Goal: Task Accomplishment & Management: Manage account settings

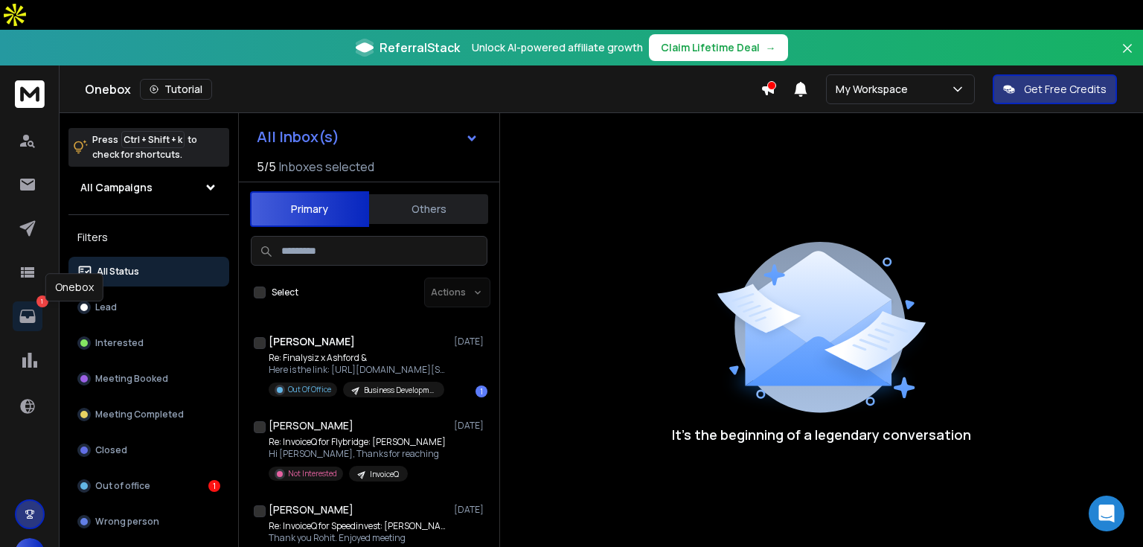
click at [29, 307] on icon at bounding box center [28, 316] width 18 height 18
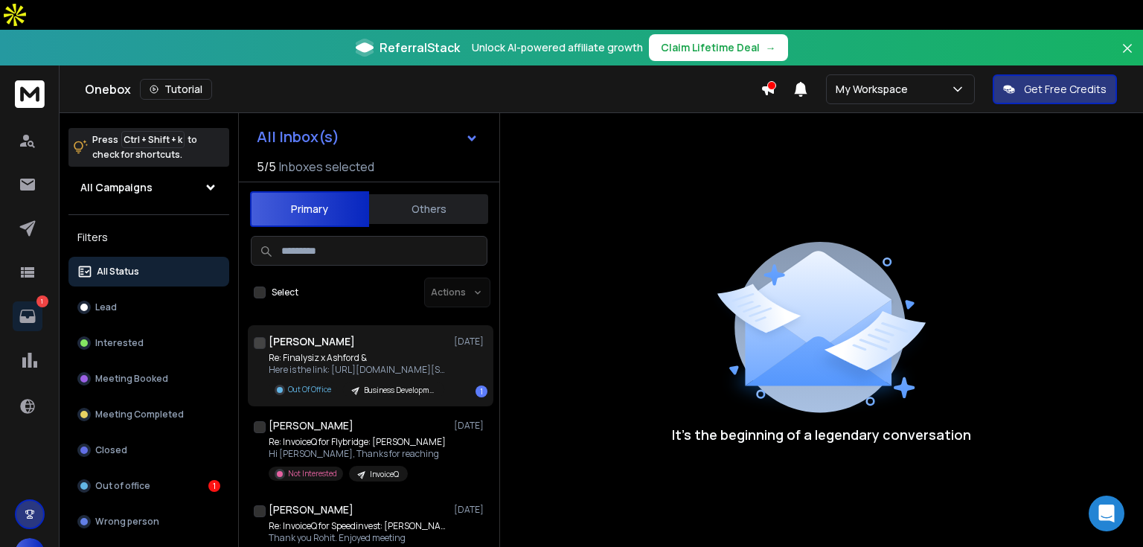
click at [392, 352] on p "Re: Finalysiz x Ashford &" at bounding box center [358, 358] width 179 height 12
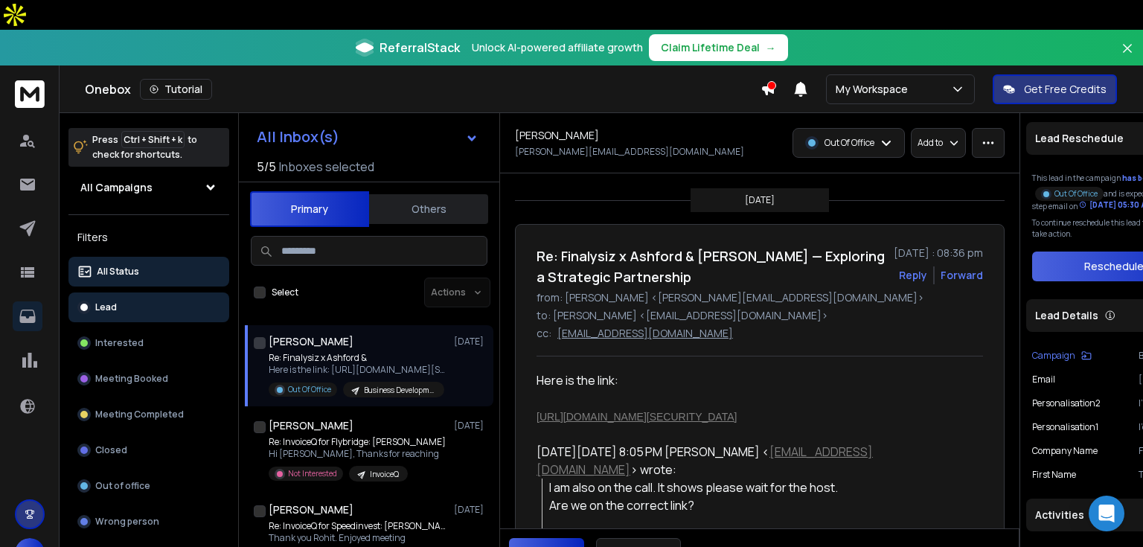
click at [119, 293] on button "Lead" at bounding box center [148, 308] width 161 height 30
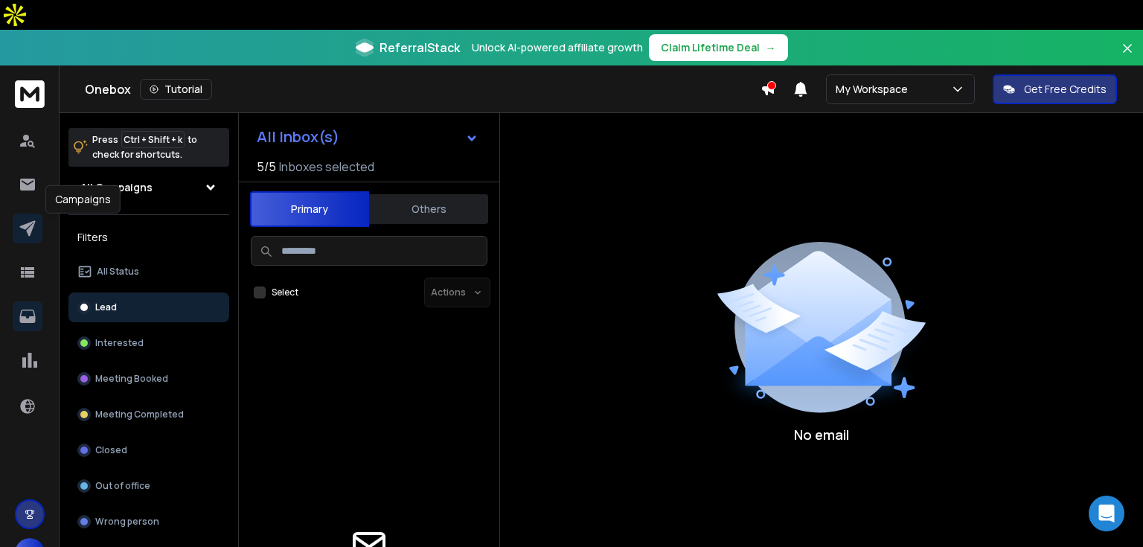
click at [33, 220] on icon at bounding box center [28, 229] width 18 height 18
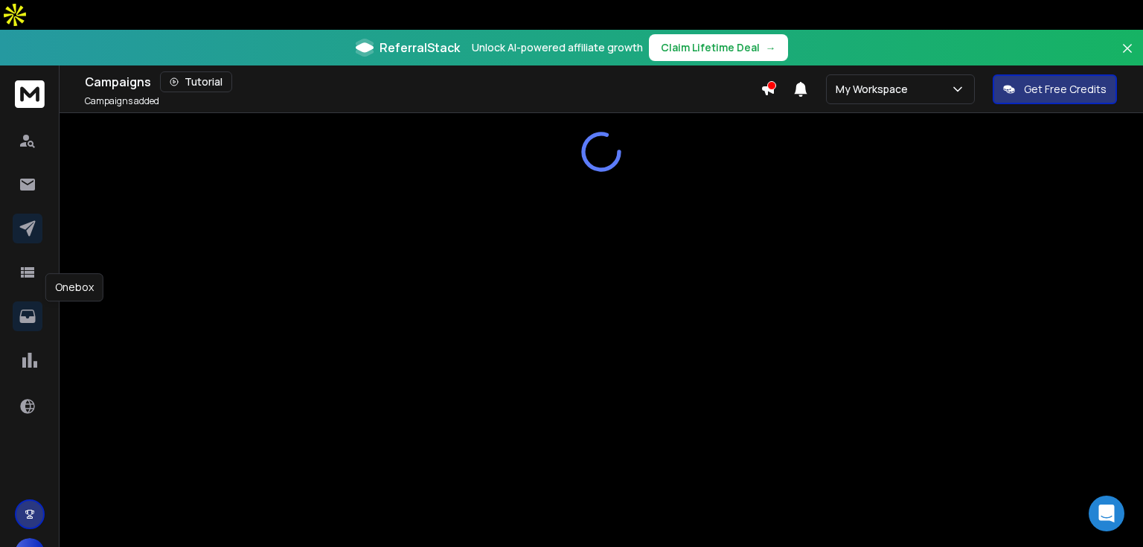
click at [28, 307] on icon at bounding box center [28, 316] width 18 height 18
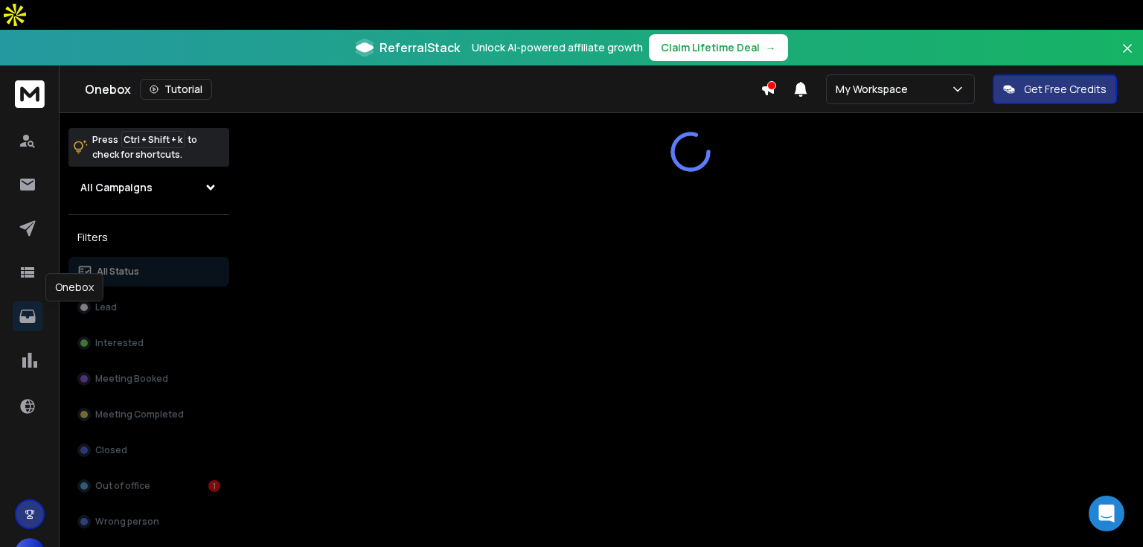
click at [19, 307] on icon at bounding box center [28, 316] width 18 height 18
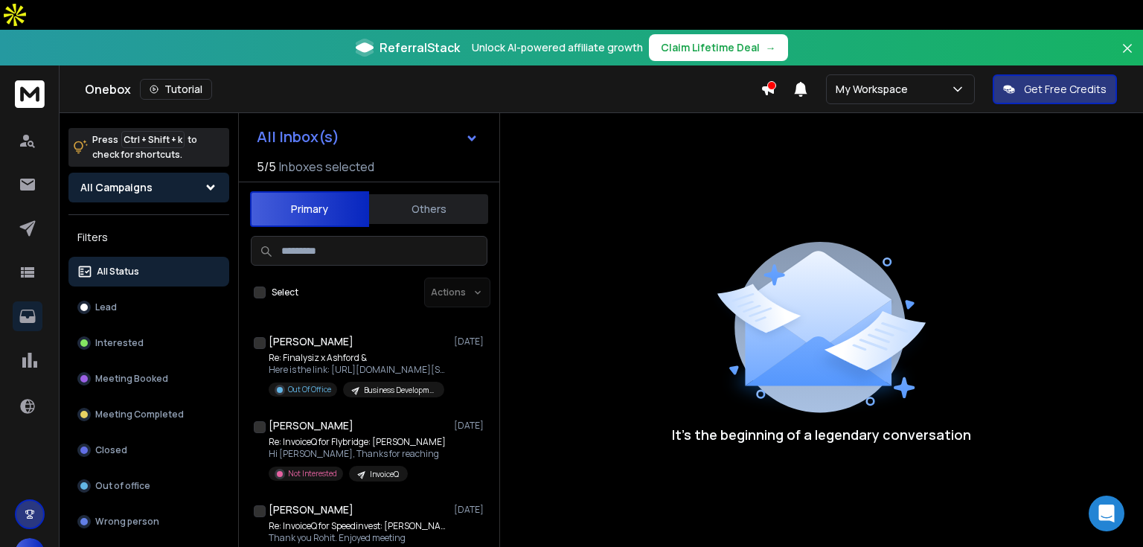
click at [148, 180] on h1 "All Campaigns" at bounding box center [116, 187] width 72 height 15
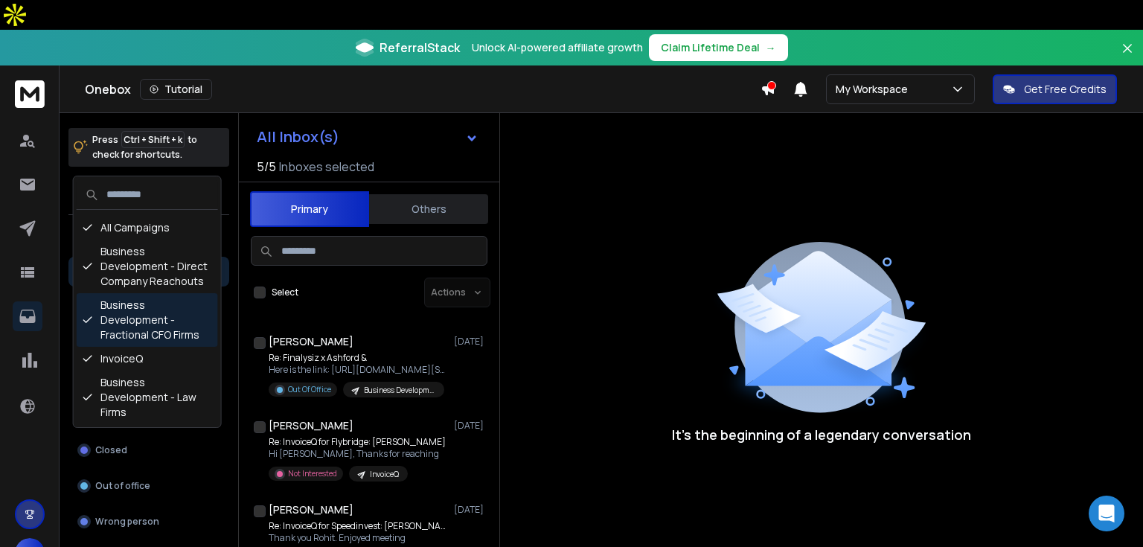
click at [118, 322] on div "Business Development - Fractional CFO Firms" at bounding box center [147, 320] width 141 height 54
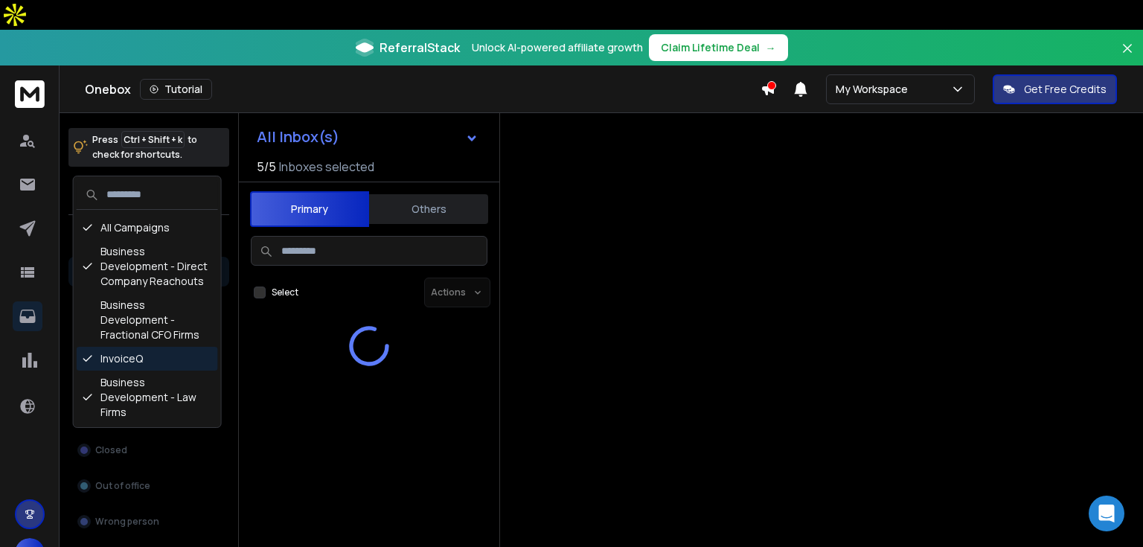
click at [112, 347] on div "InvoiceQ" at bounding box center [147, 359] width 141 height 24
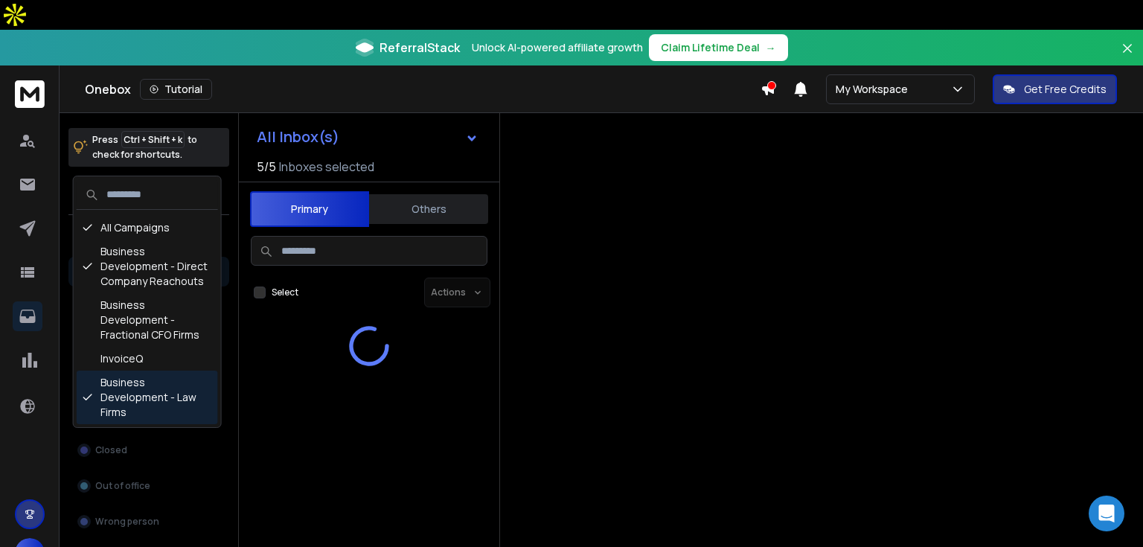
click at [119, 391] on div "Business Development - Law Firms" at bounding box center [147, 398] width 141 height 54
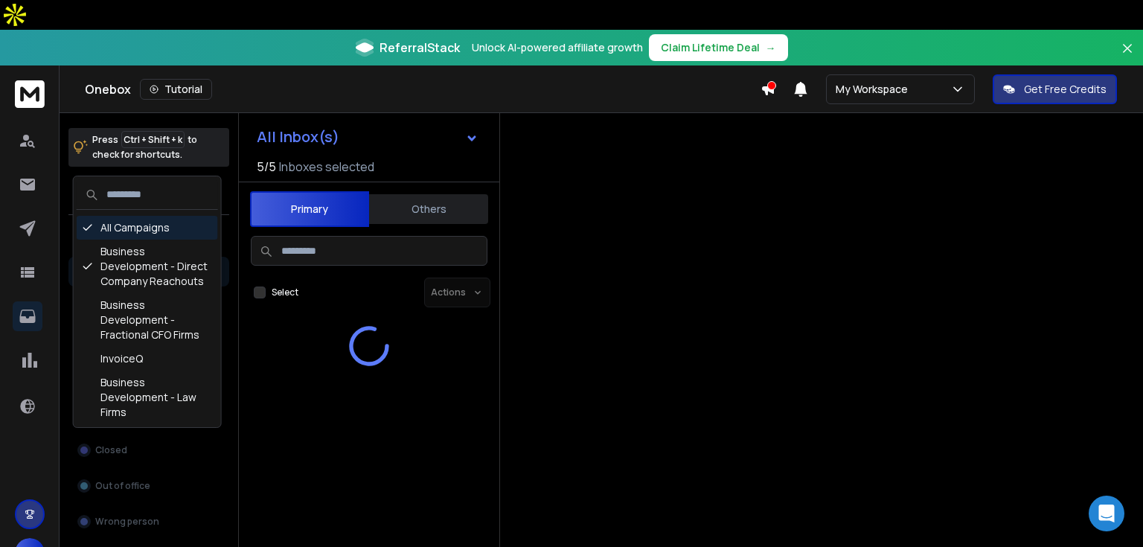
click at [116, 220] on div "All Campaigns" at bounding box center [147, 228] width 141 height 24
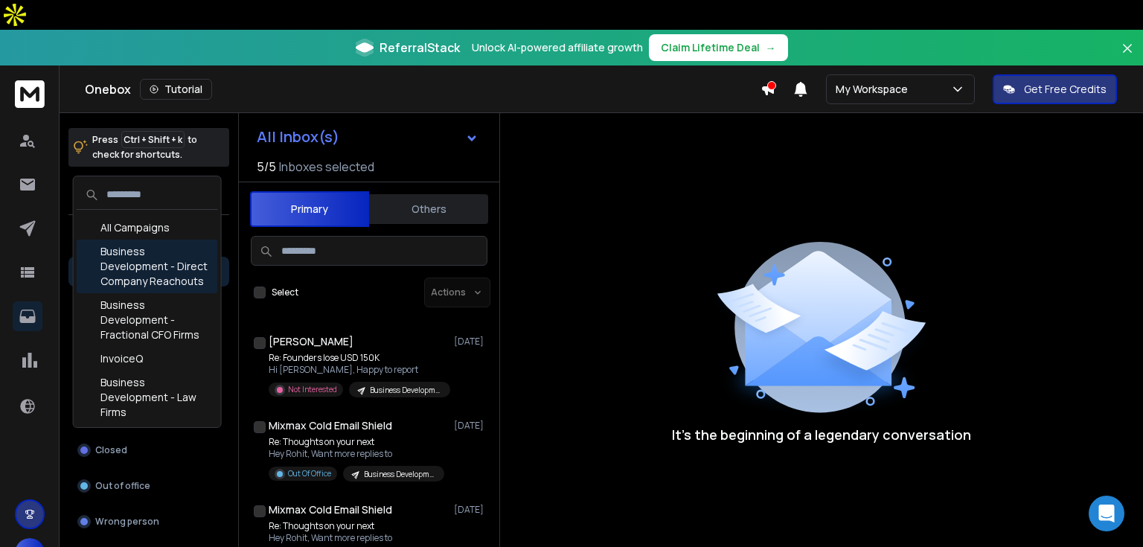
click at [186, 258] on div "Business Development - Direct Company Reachouts" at bounding box center [147, 267] width 141 height 54
click at [598, 154] on div "It’s the beginning of a legendary conversation" at bounding box center [821, 345] width 643 height 465
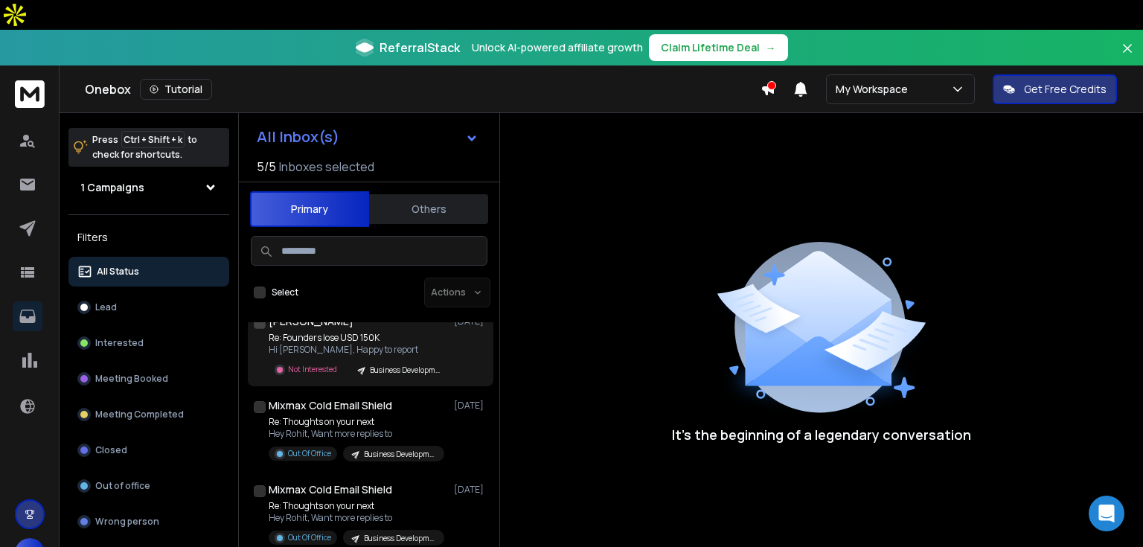
scroll to position [5, 0]
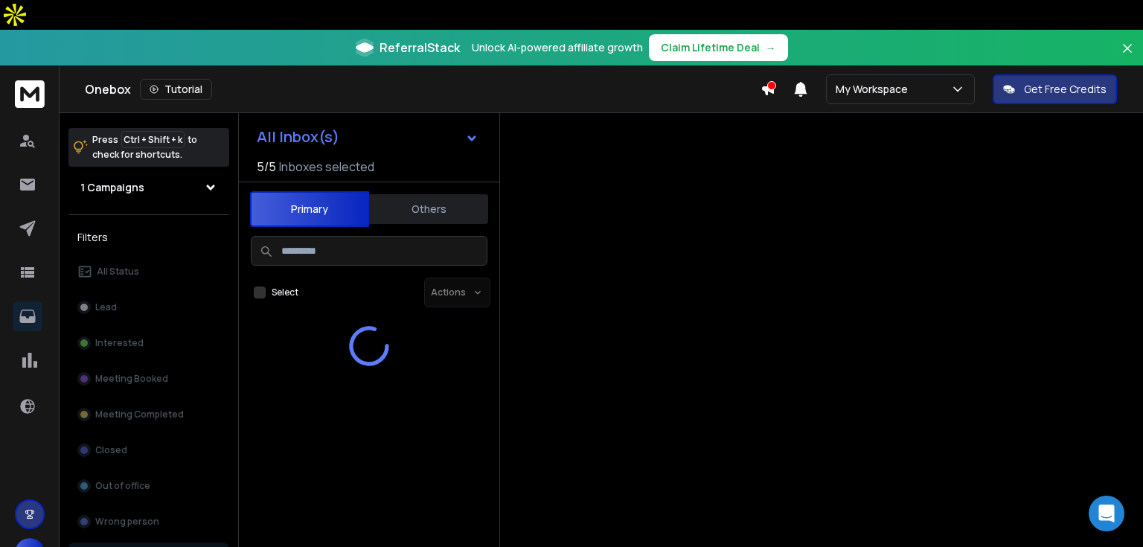
scroll to position [0, 0]
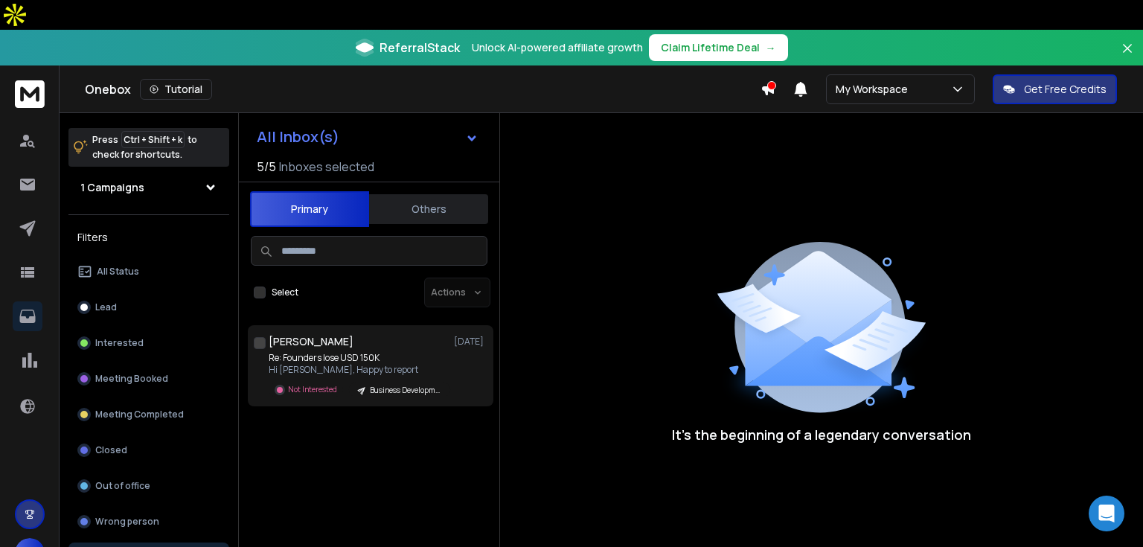
click at [382, 352] on p "Re: Founders lose USD 150K" at bounding box center [358, 358] width 179 height 12
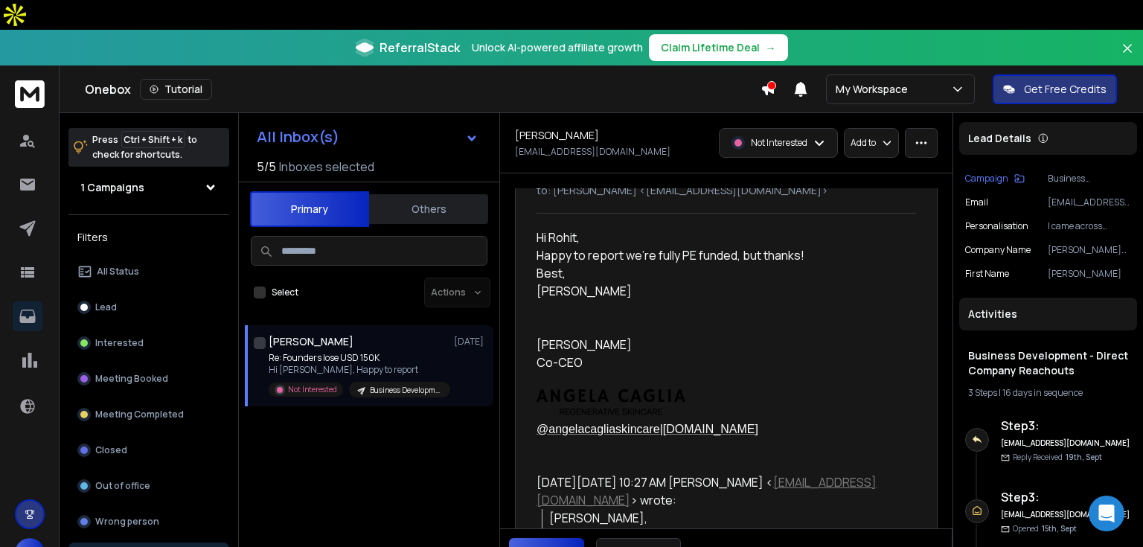
scroll to position [149, 0]
